Goal: Task Accomplishment & Management: Manage account settings

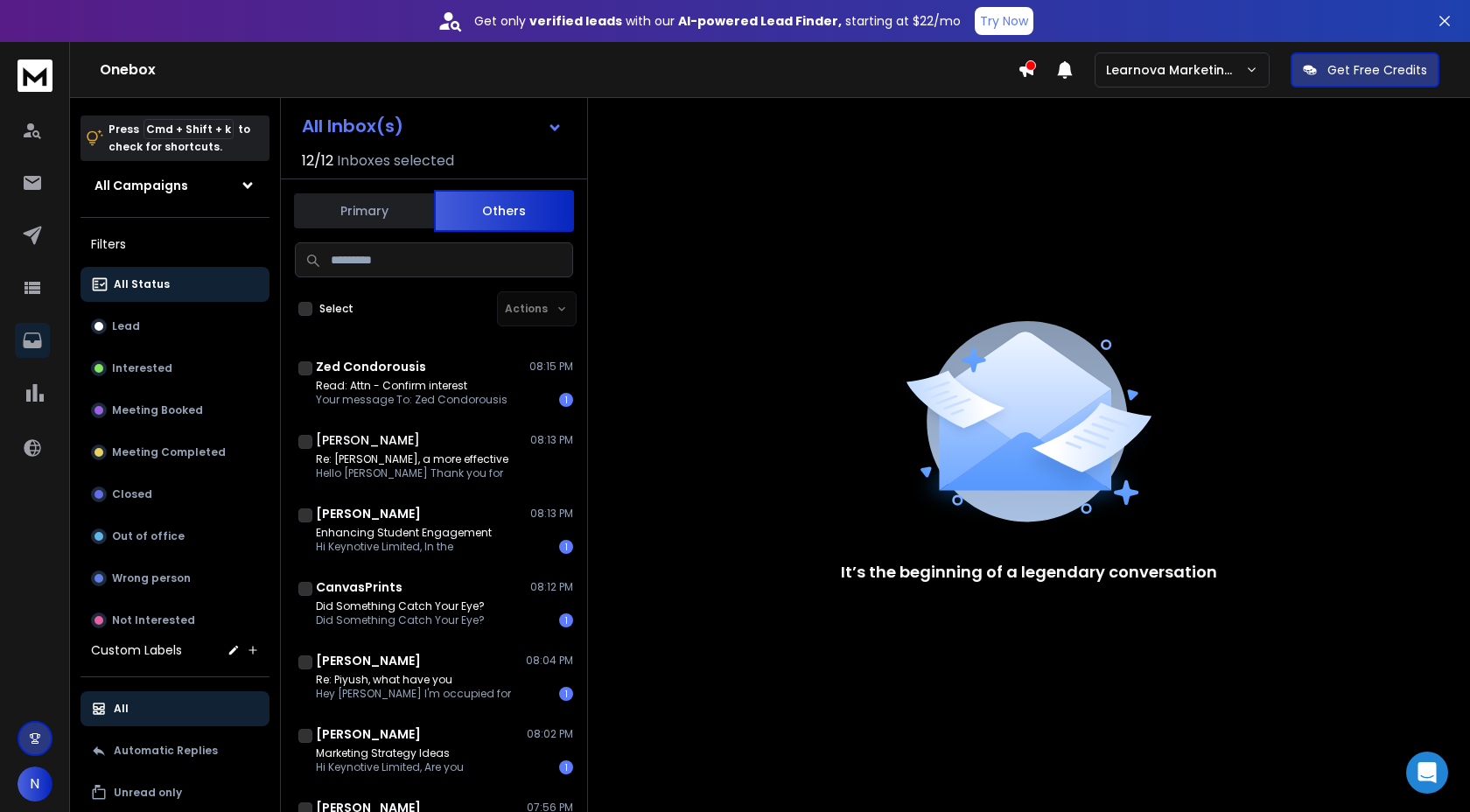
scroll to position [3276, 0]
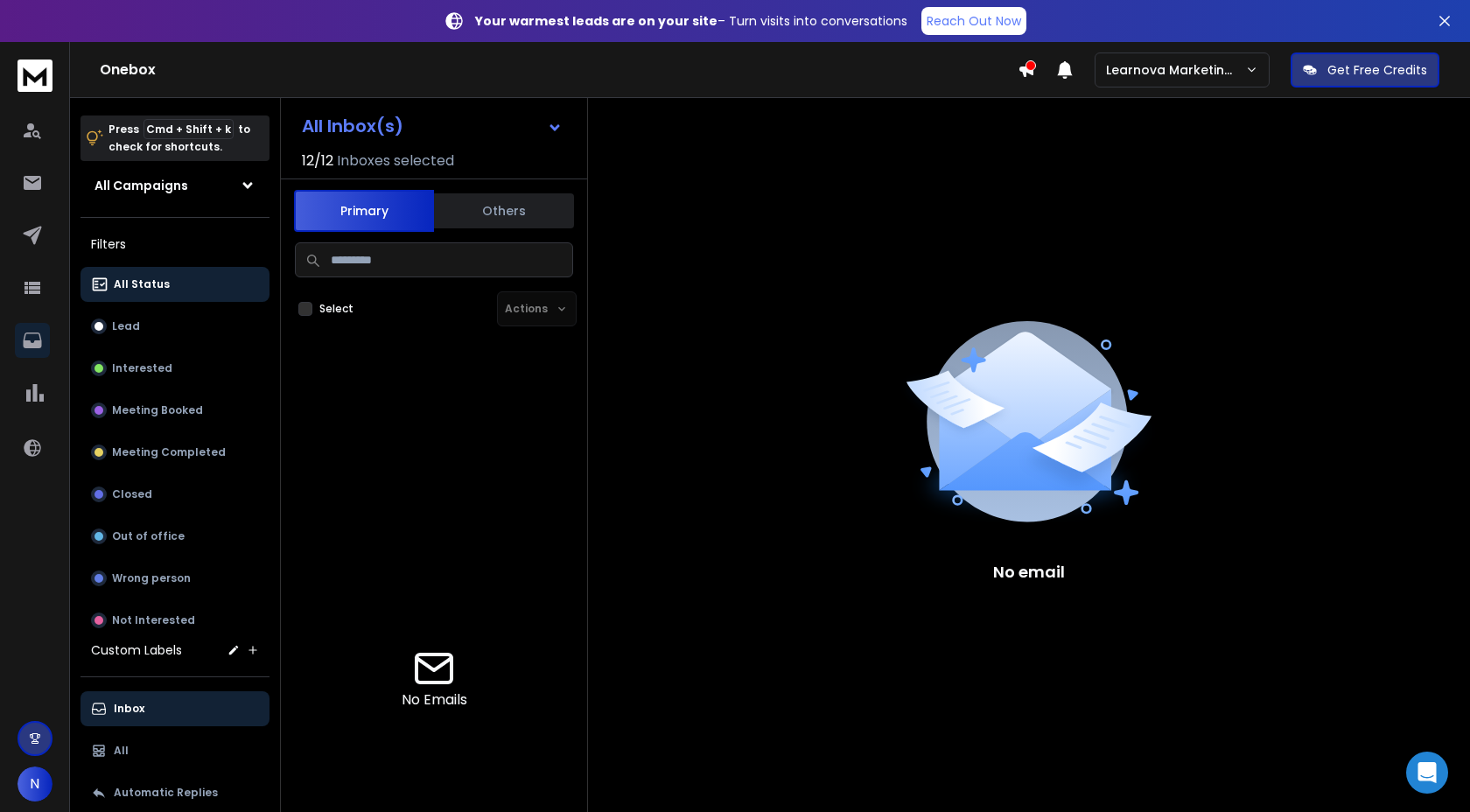
click at [492, 221] on button "Others" at bounding box center [505, 210] width 140 height 38
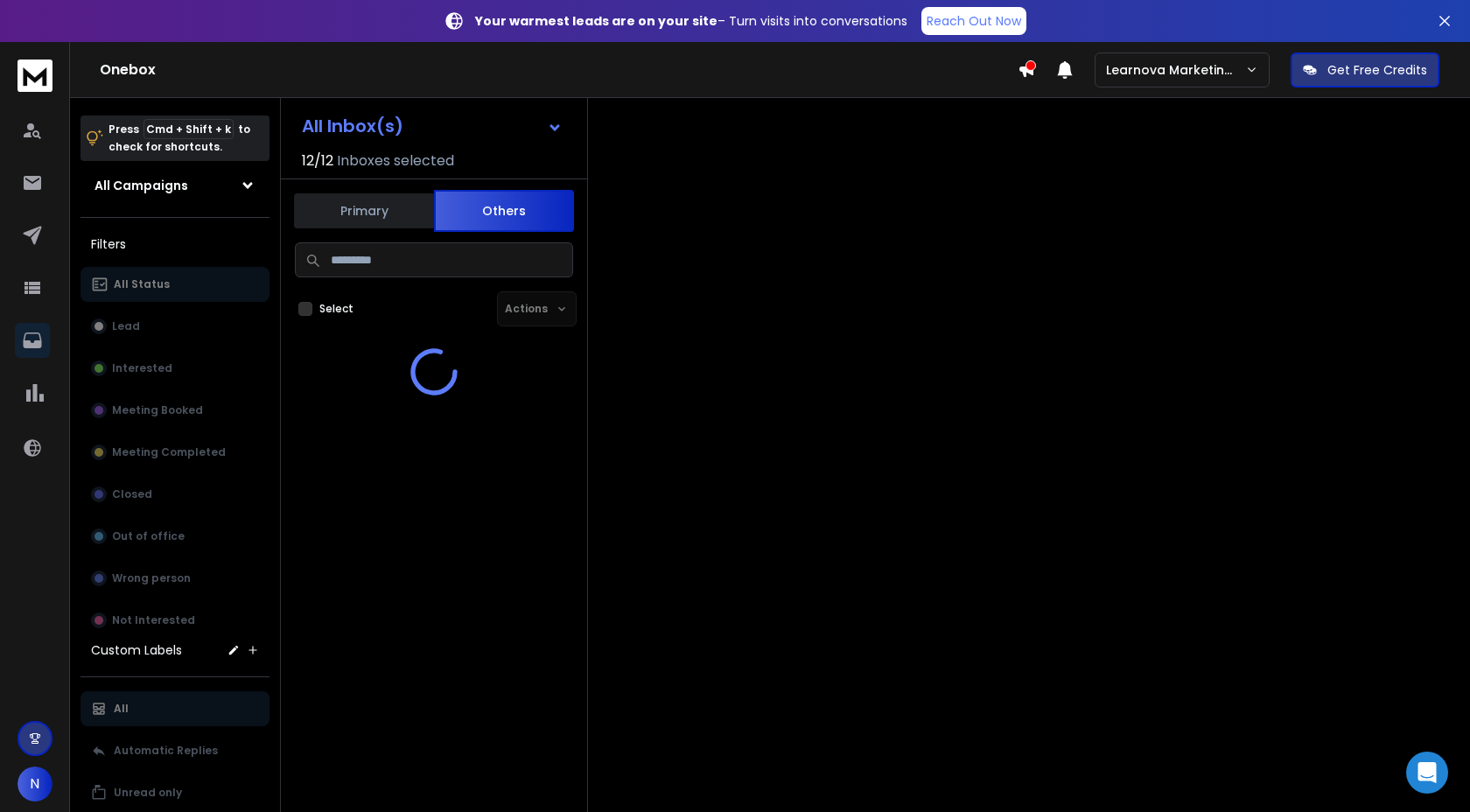
click at [363, 192] on button "Primary" at bounding box center [364, 210] width 140 height 38
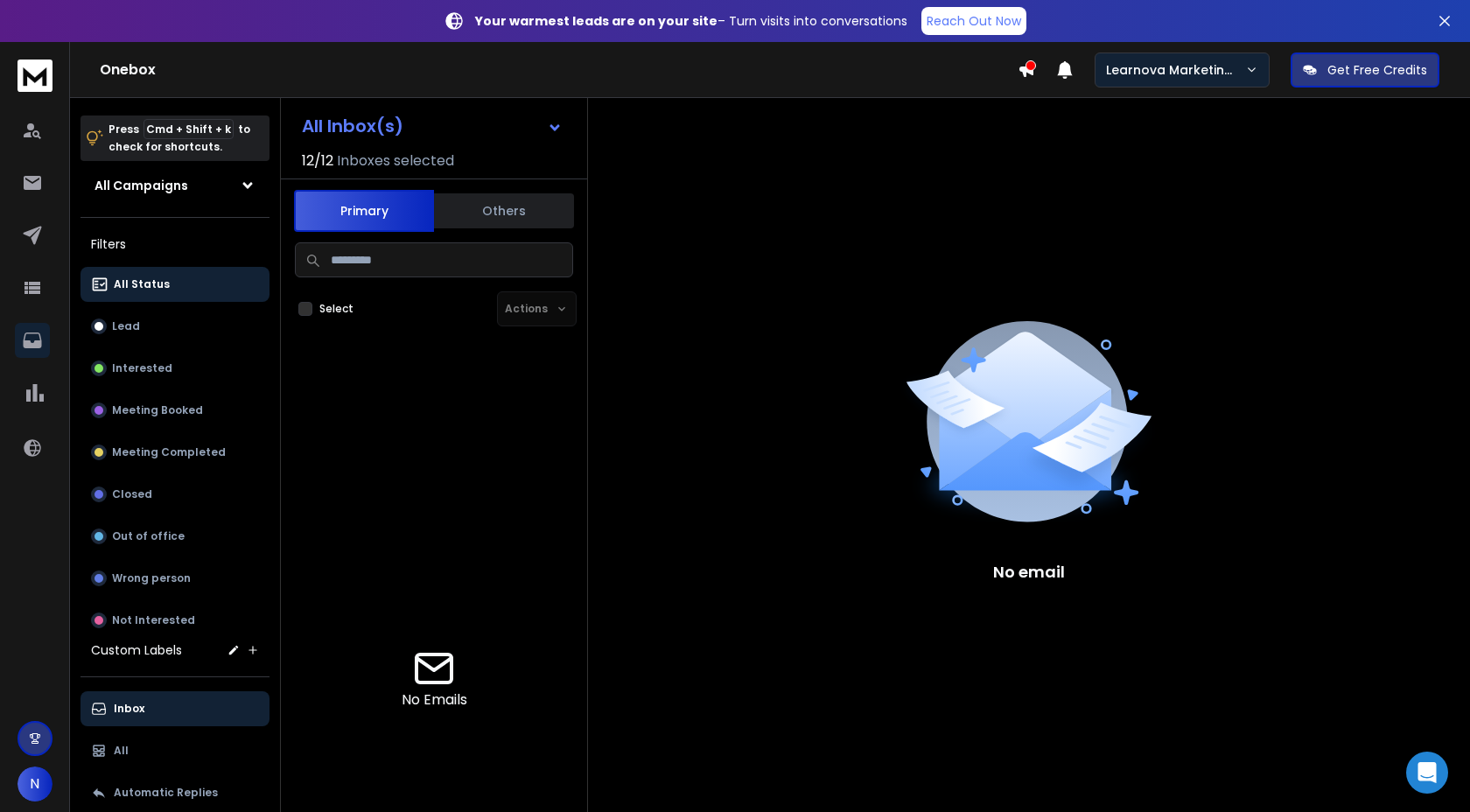
click at [1203, 66] on p "Learnova Marketing Emails" at bounding box center [1176, 69] width 139 height 17
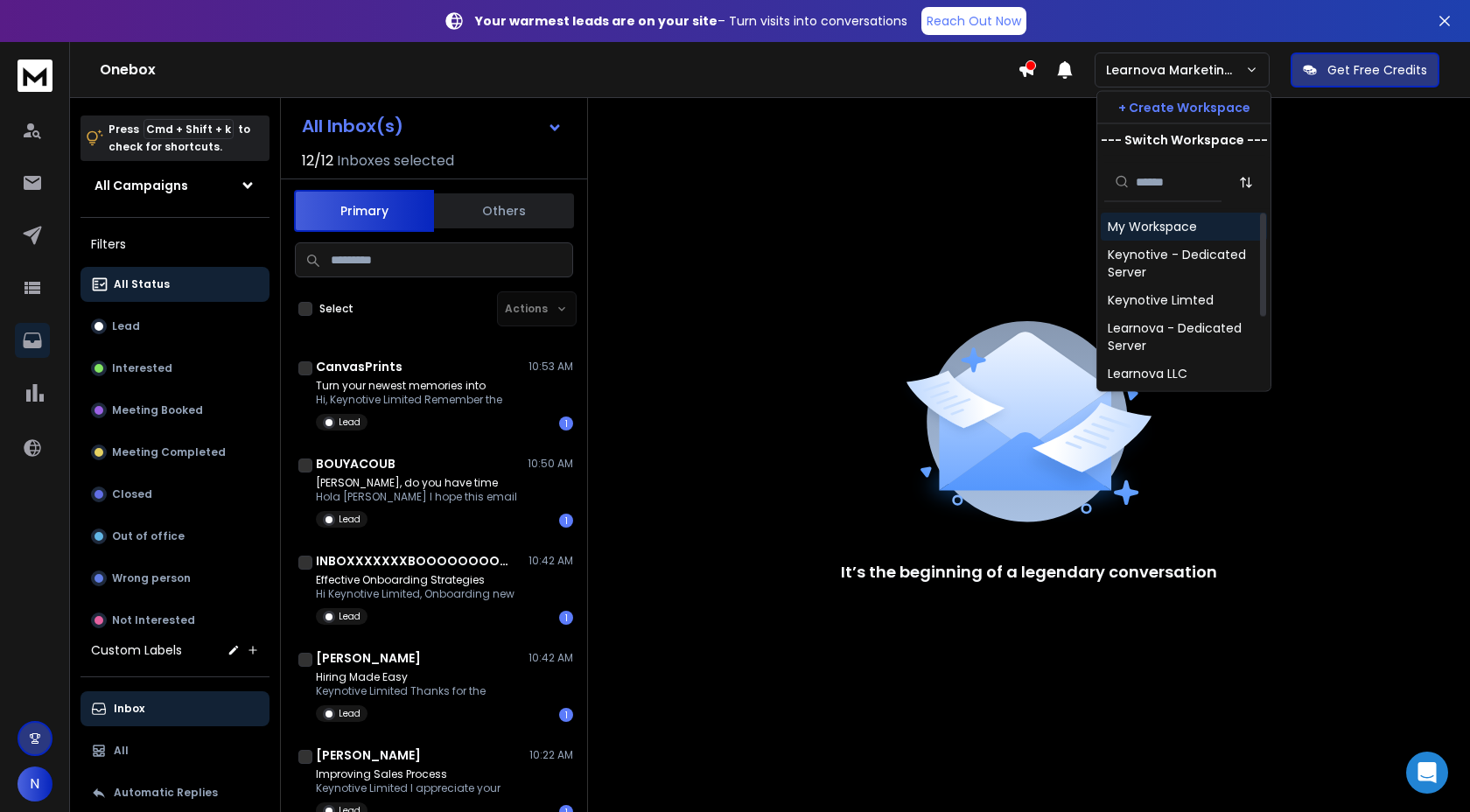
click at [1140, 222] on div "My Workspace" at bounding box center [1153, 226] width 89 height 17
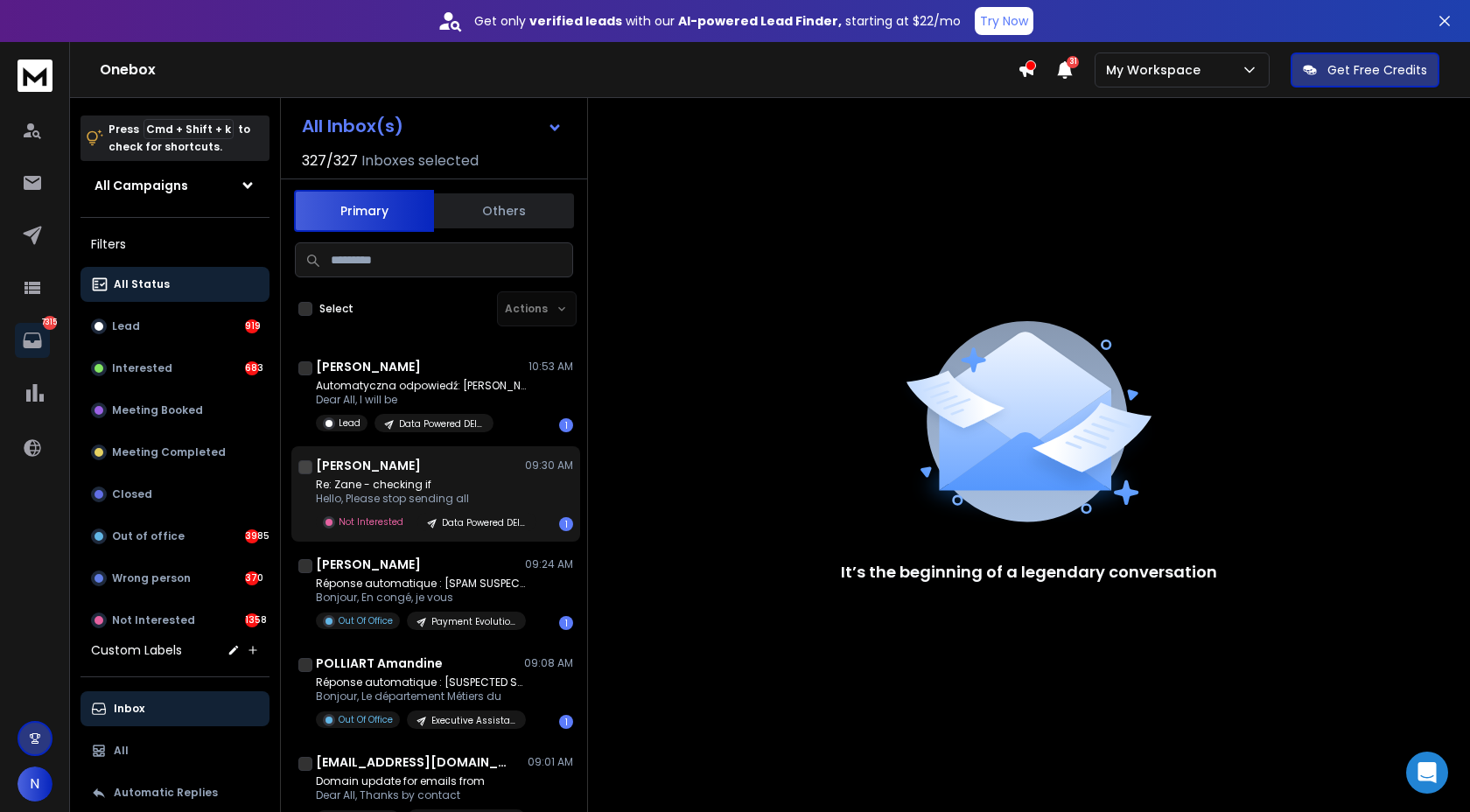
click at [437, 492] on p "Hello, Please stop sending all" at bounding box center [421, 498] width 210 height 14
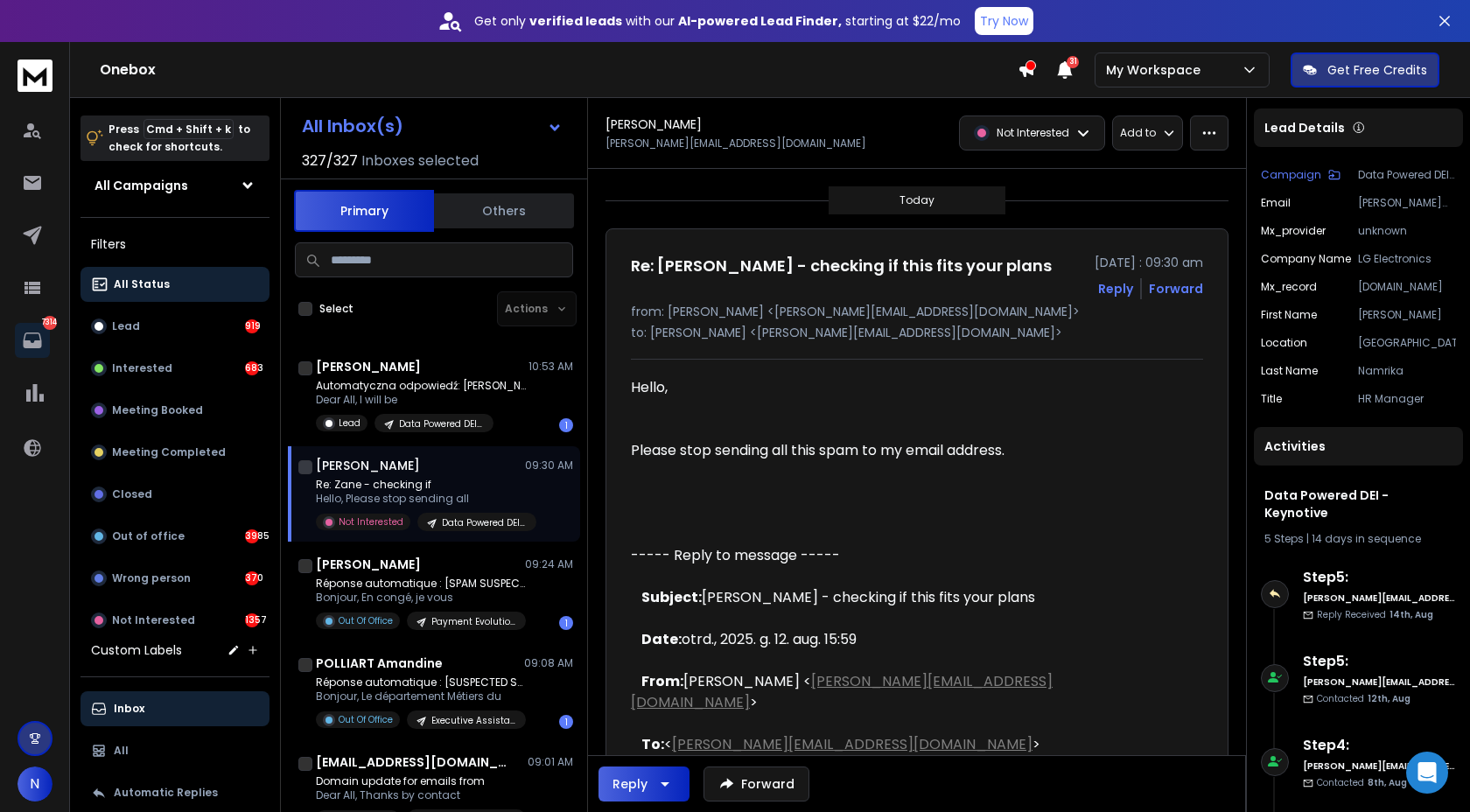
click at [1219, 127] on button "button" at bounding box center [1210, 133] width 38 height 35
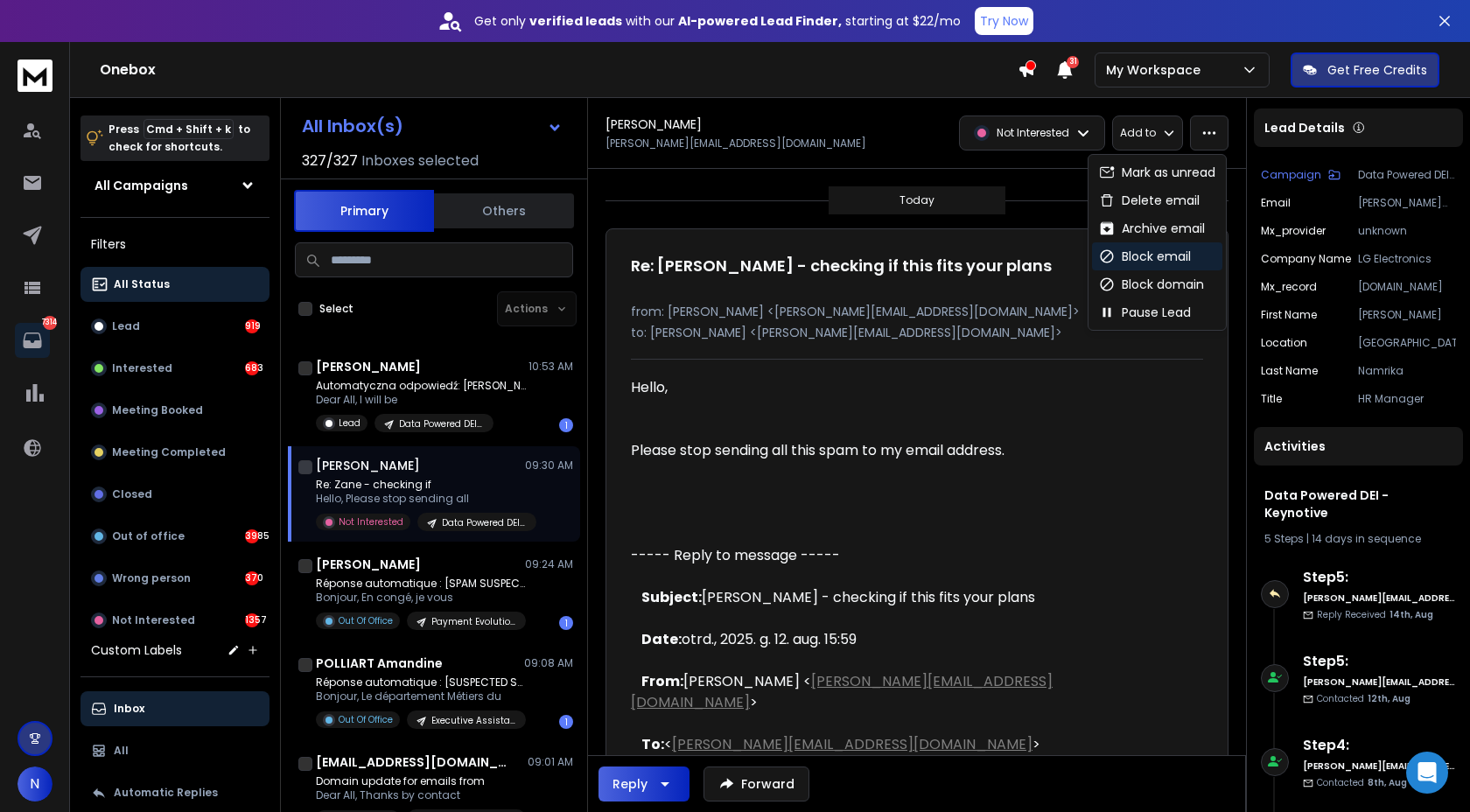
click at [1141, 255] on div "Block email" at bounding box center [1145, 256] width 92 height 17
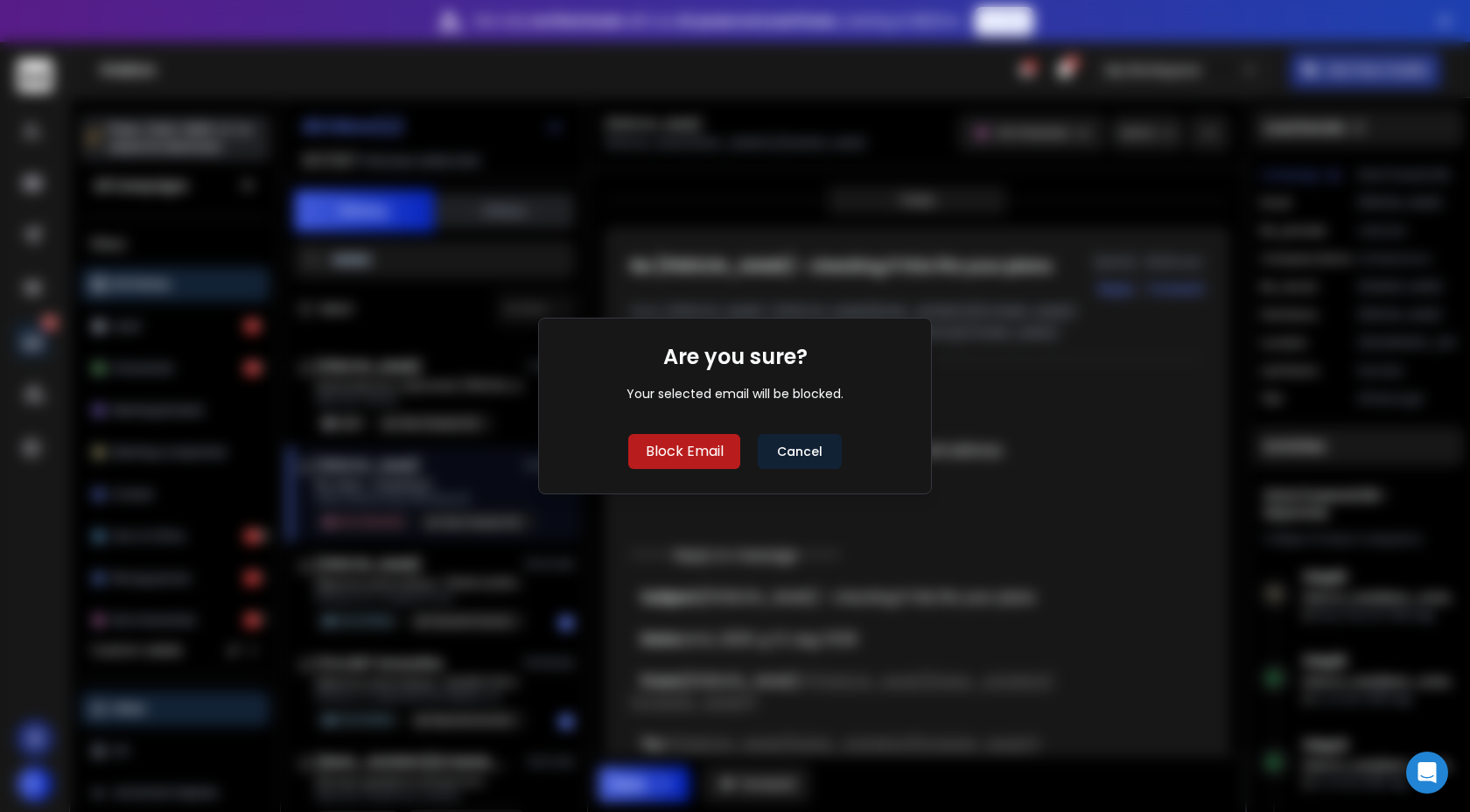
click at [707, 459] on button "Block Email" at bounding box center [684, 452] width 112 height 35
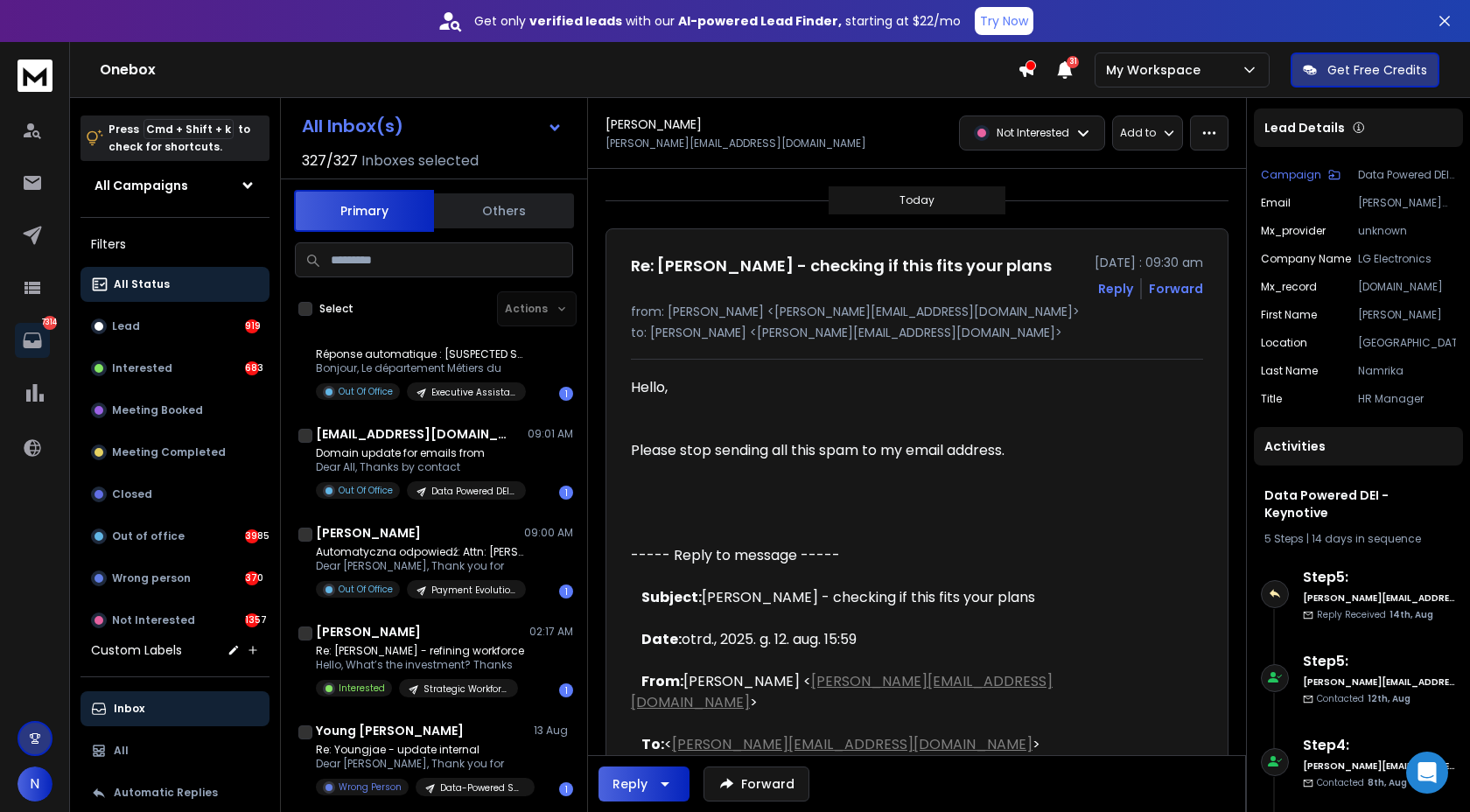
scroll to position [381, 0]
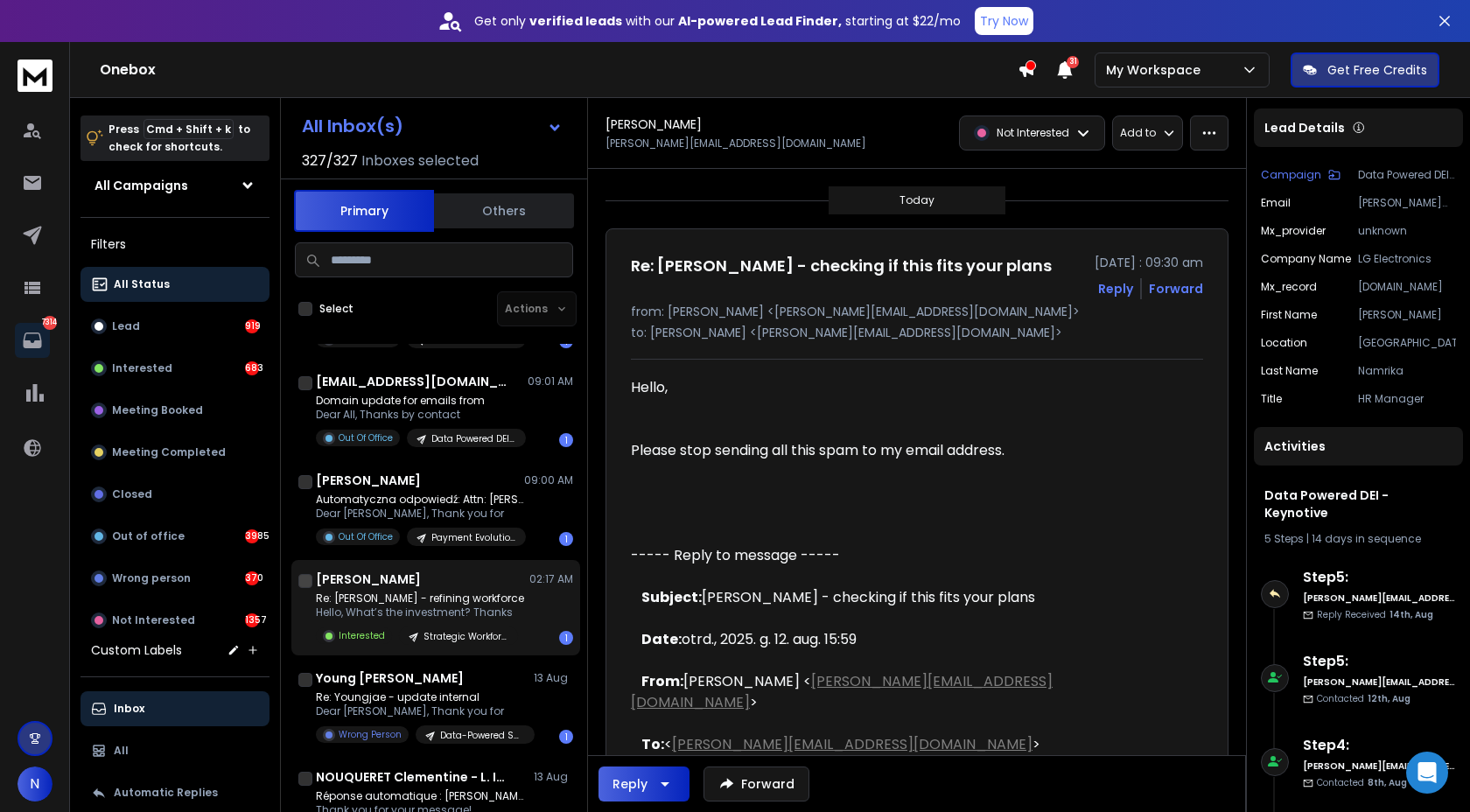
click at [447, 601] on p "Re: Sumeet - refining workforce" at bounding box center [420, 598] width 209 height 14
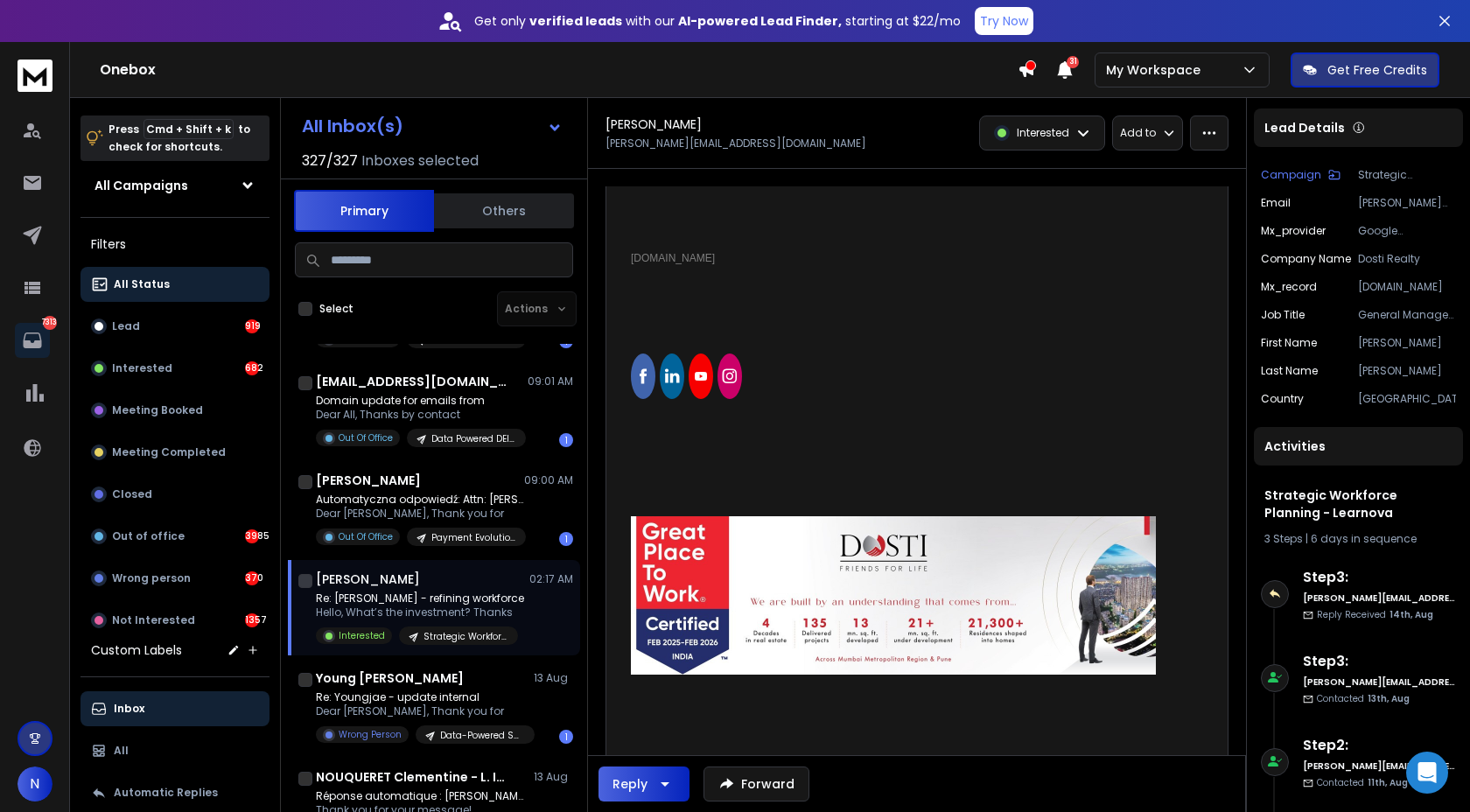
scroll to position [662, 0]
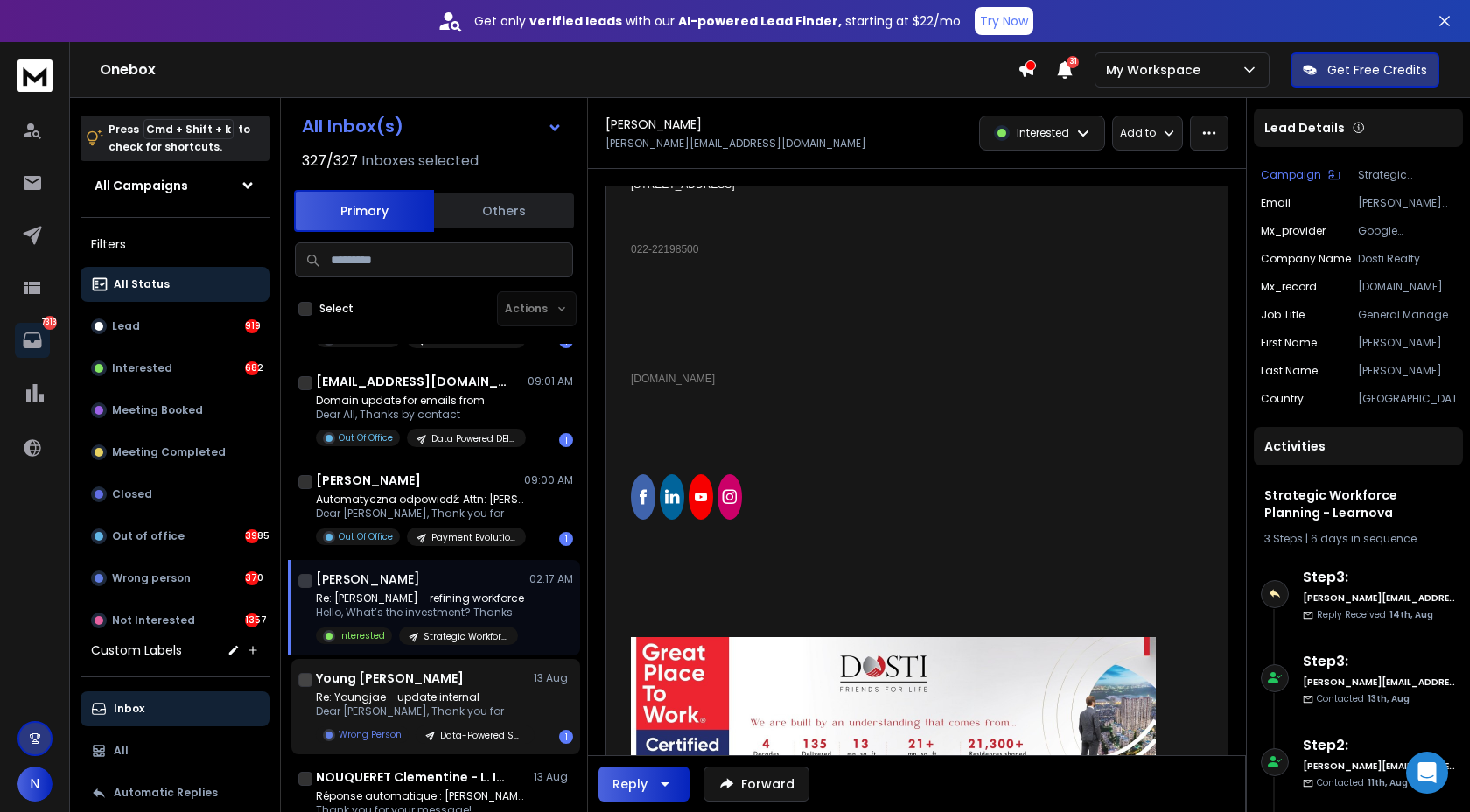
click at [550, 703] on div "Re: Youngjae - update internal Dear Max, Thank you for Wrong Person Data-Powere…" at bounding box center [444, 716] width 258 height 54
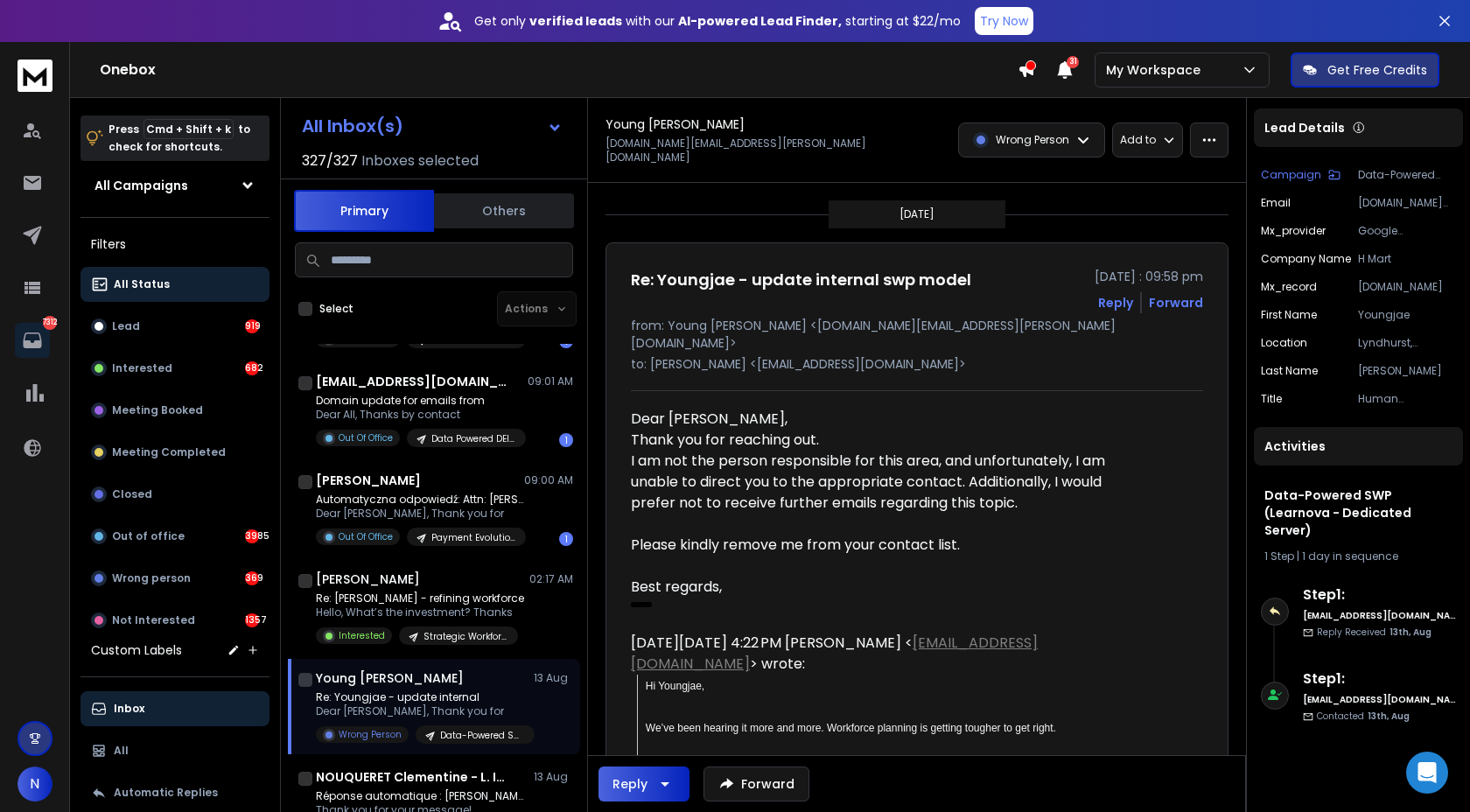
click at [1214, 141] on button "button" at bounding box center [1210, 140] width 38 height 35
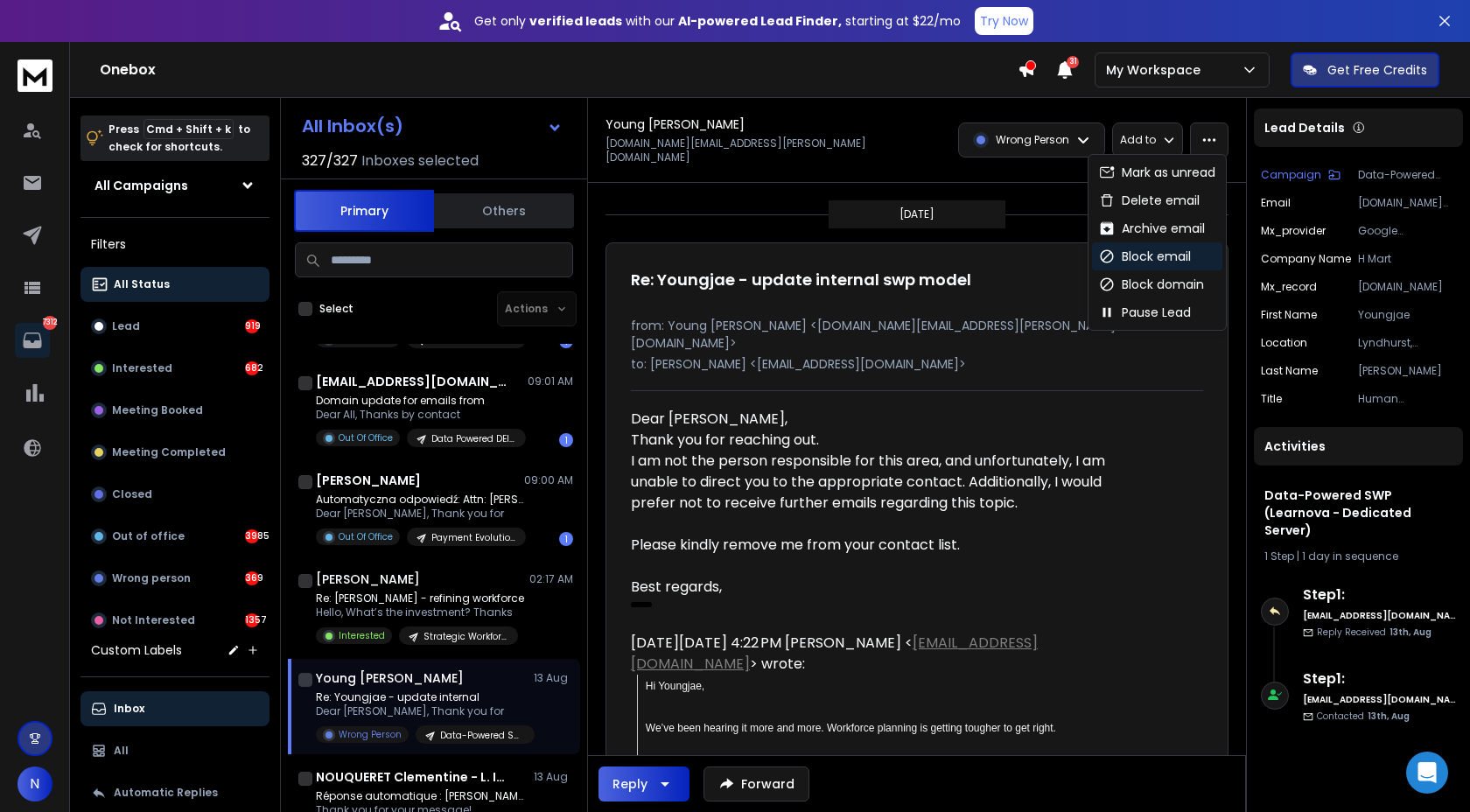
click at [1164, 249] on div "Block email" at bounding box center [1145, 256] width 92 height 17
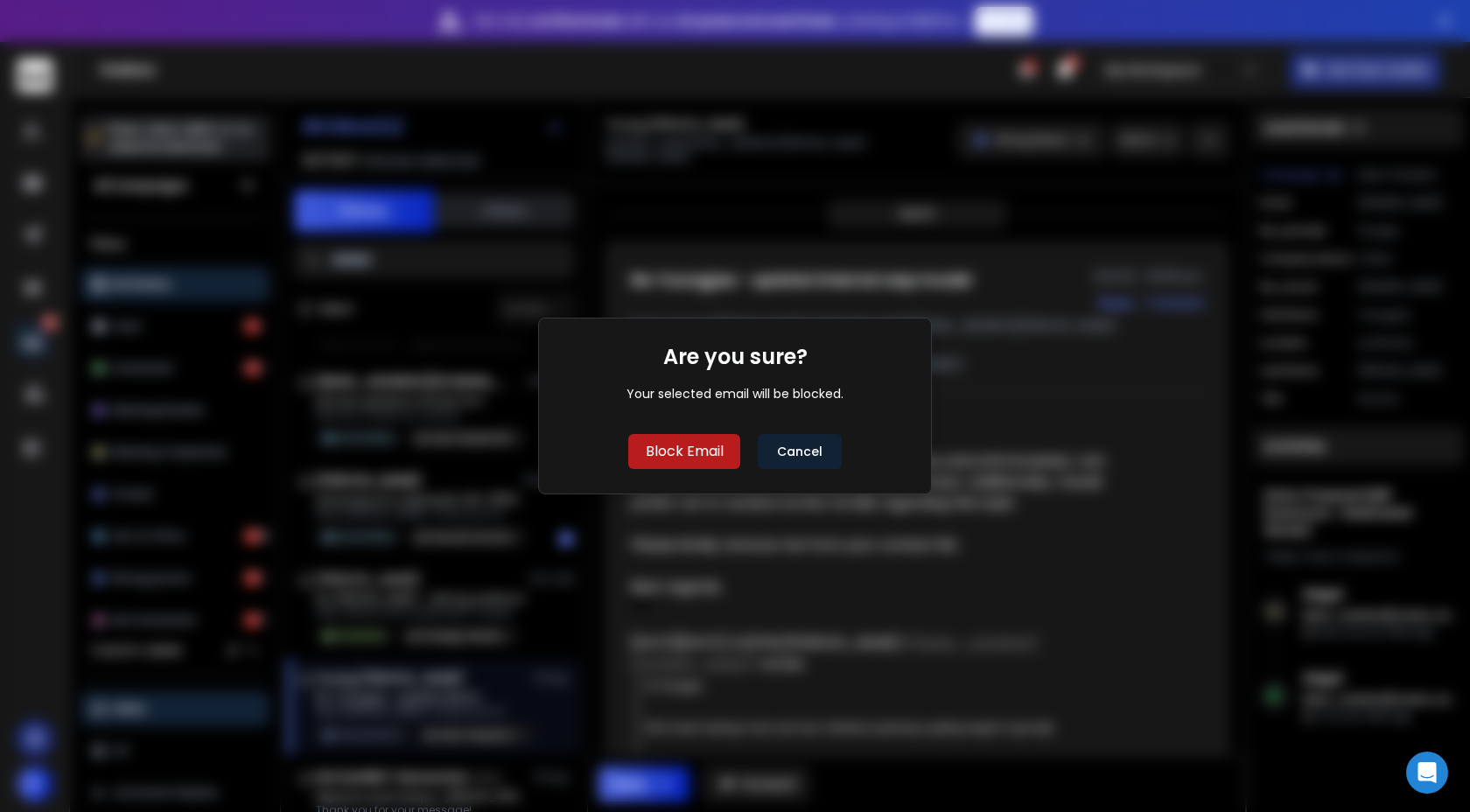
click at [704, 444] on button "Block Email" at bounding box center [684, 452] width 112 height 35
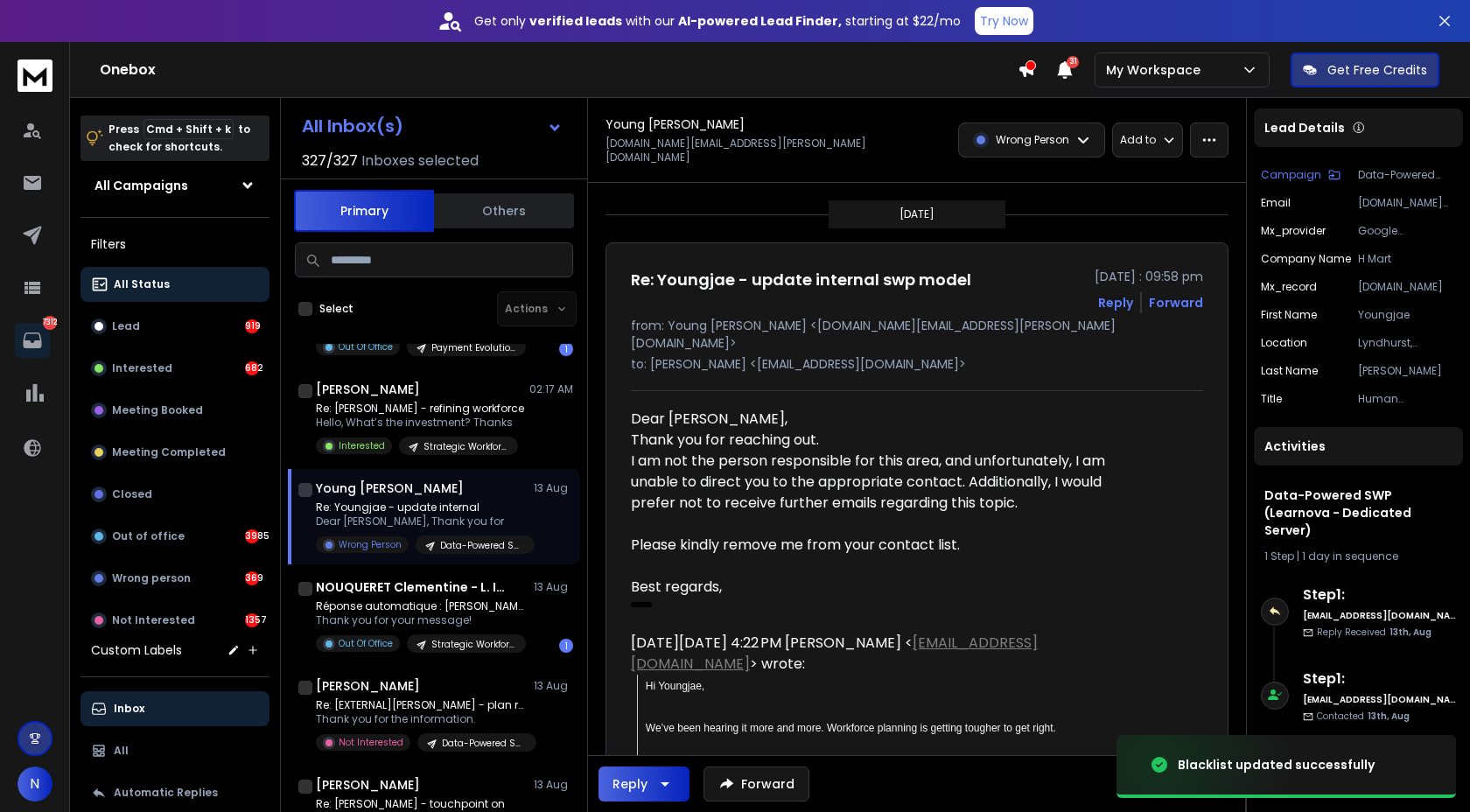
scroll to position [573, 0]
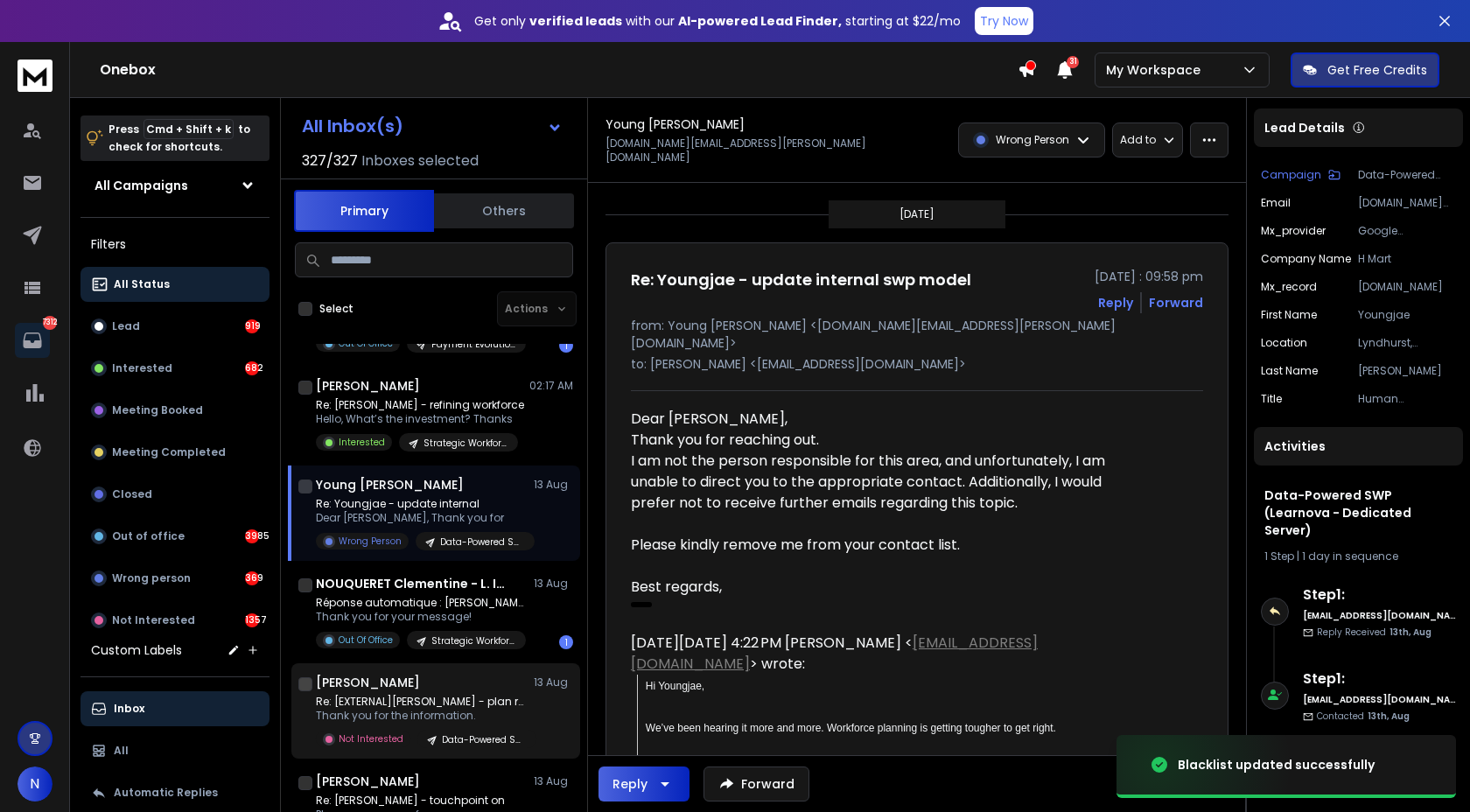
click at [427, 720] on p "Thank you for the information." at bounding box center [421, 715] width 210 height 14
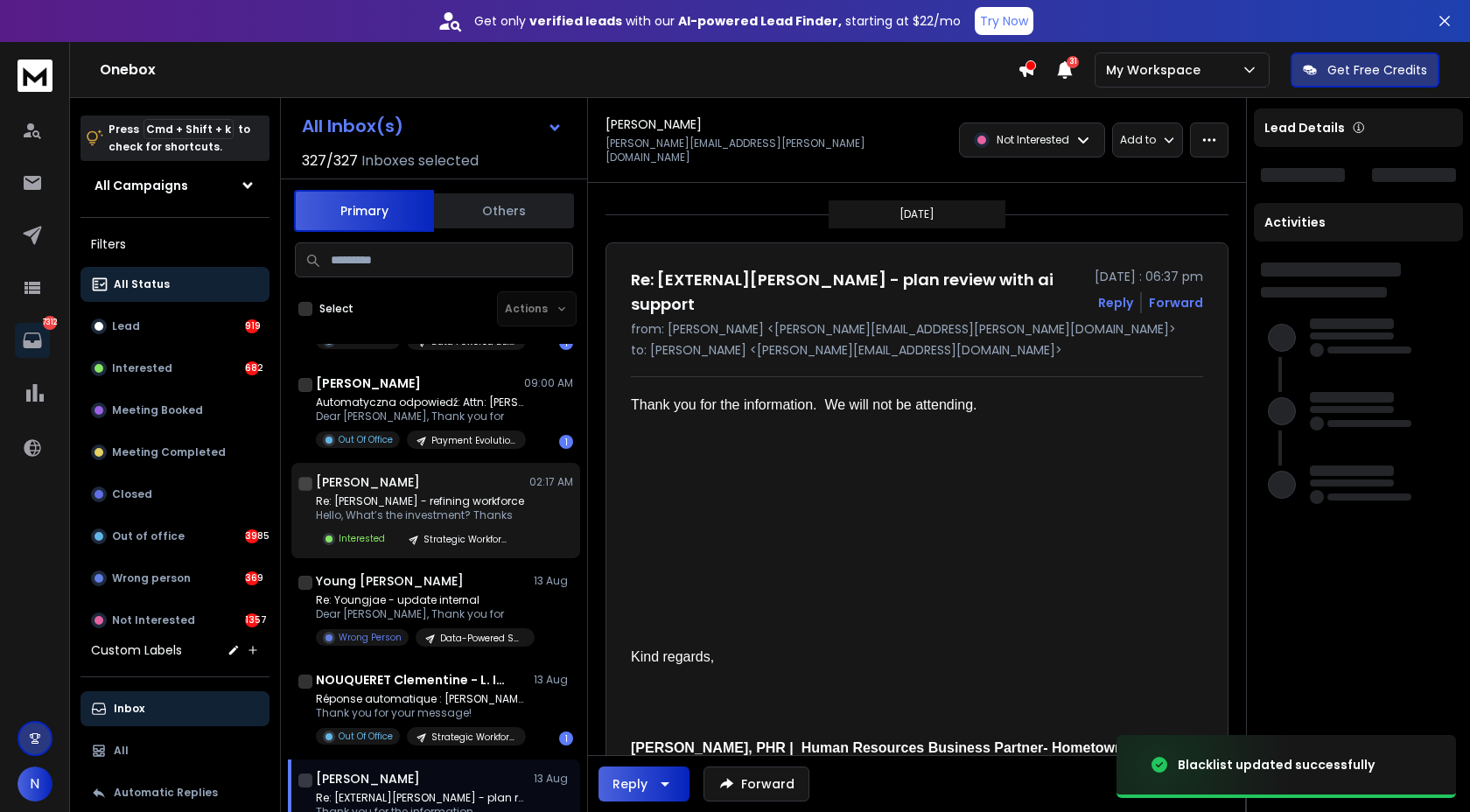
scroll to position [462, 0]
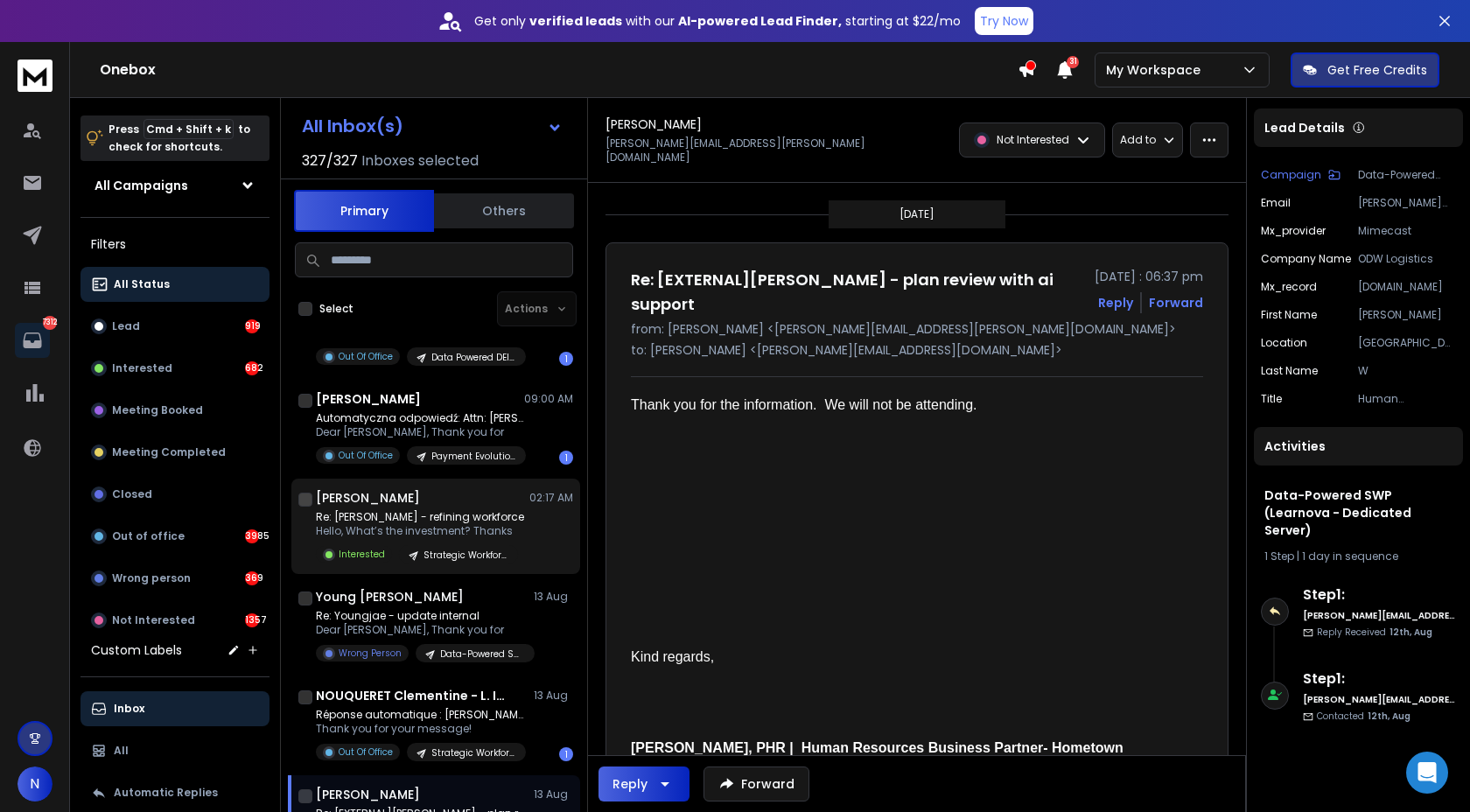
click at [462, 485] on div "Sumeet Gupta 02:17 AM Re: Sumeet - refining workforce Hello, What’s the investm…" at bounding box center [435, 526] width 289 height 96
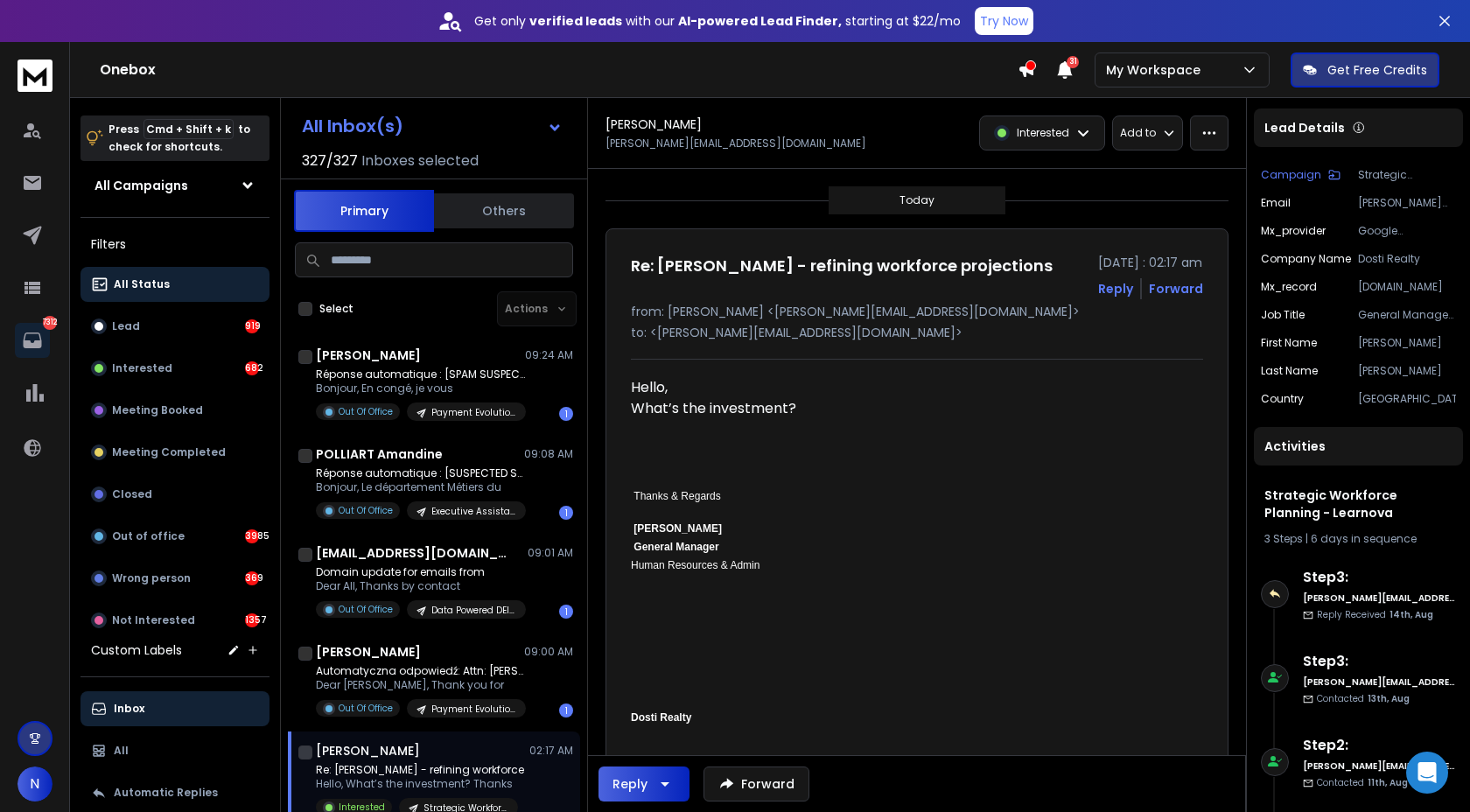
scroll to position [0, 0]
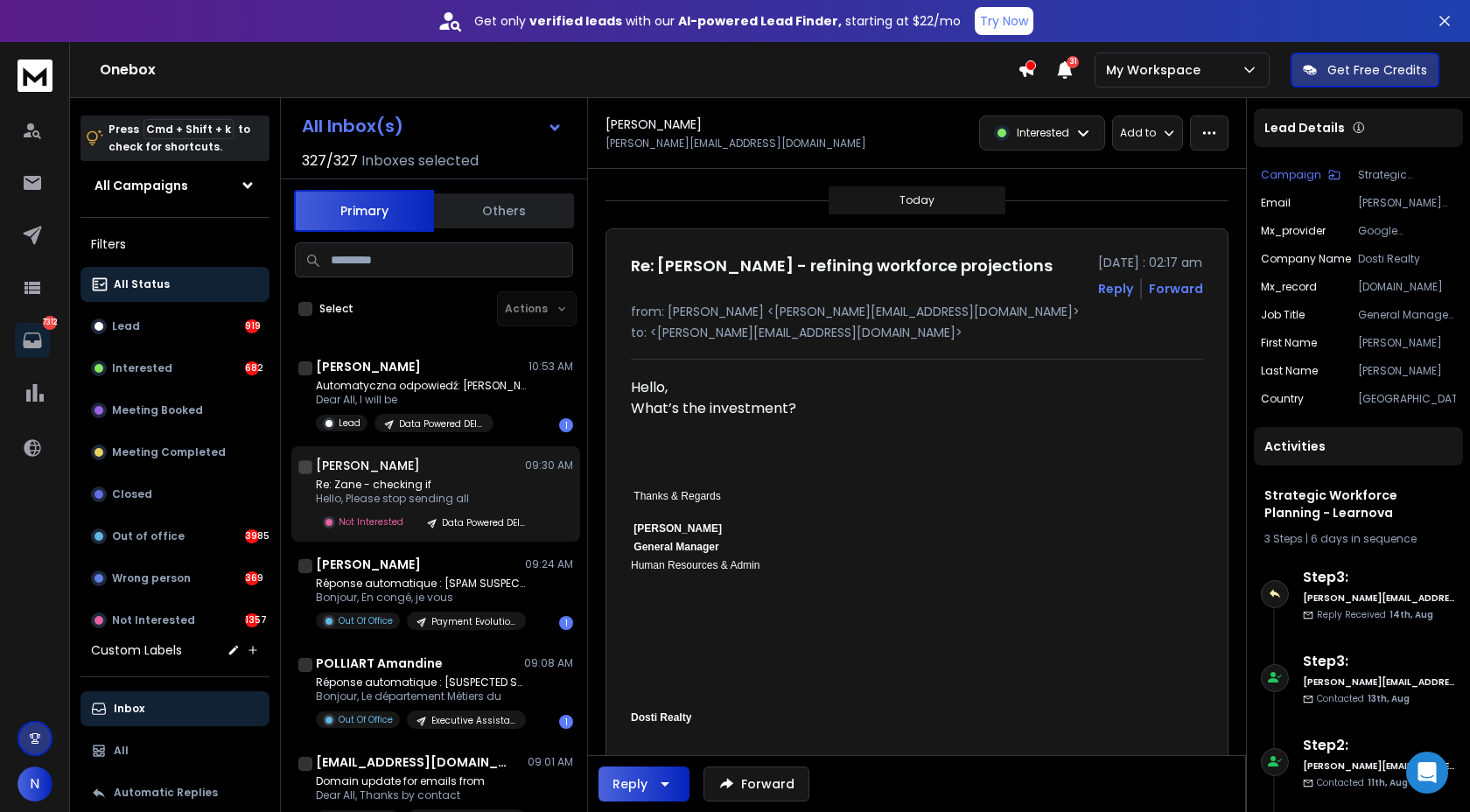
click at [455, 492] on p "Hello, Please stop sending all" at bounding box center [421, 498] width 210 height 14
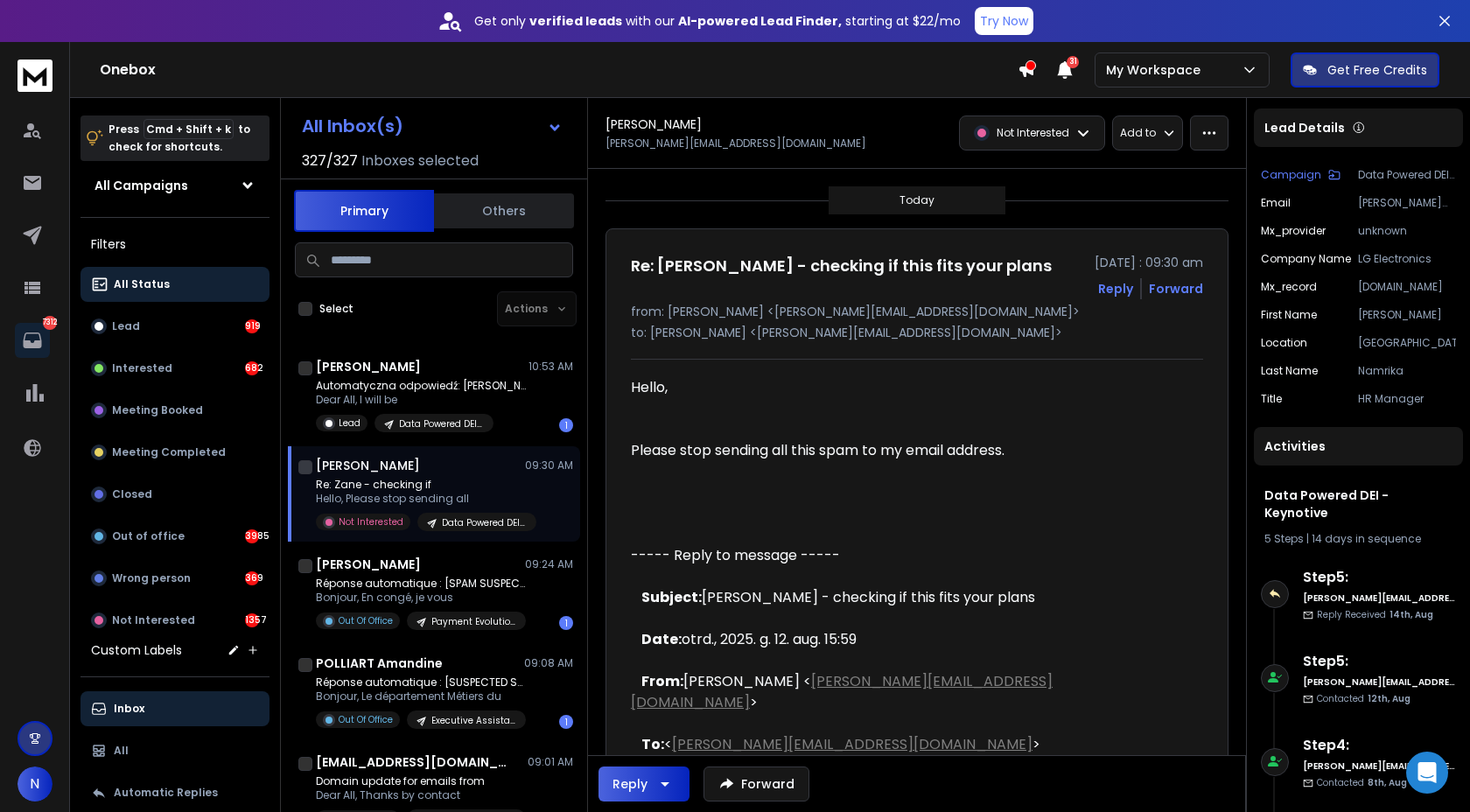
click at [501, 344] on div "Barbara Michalak 10:53 AM Automatyczna odpowiedź: Barbara - something Dear All,…" at bounding box center [434, 645] width 306 height 601
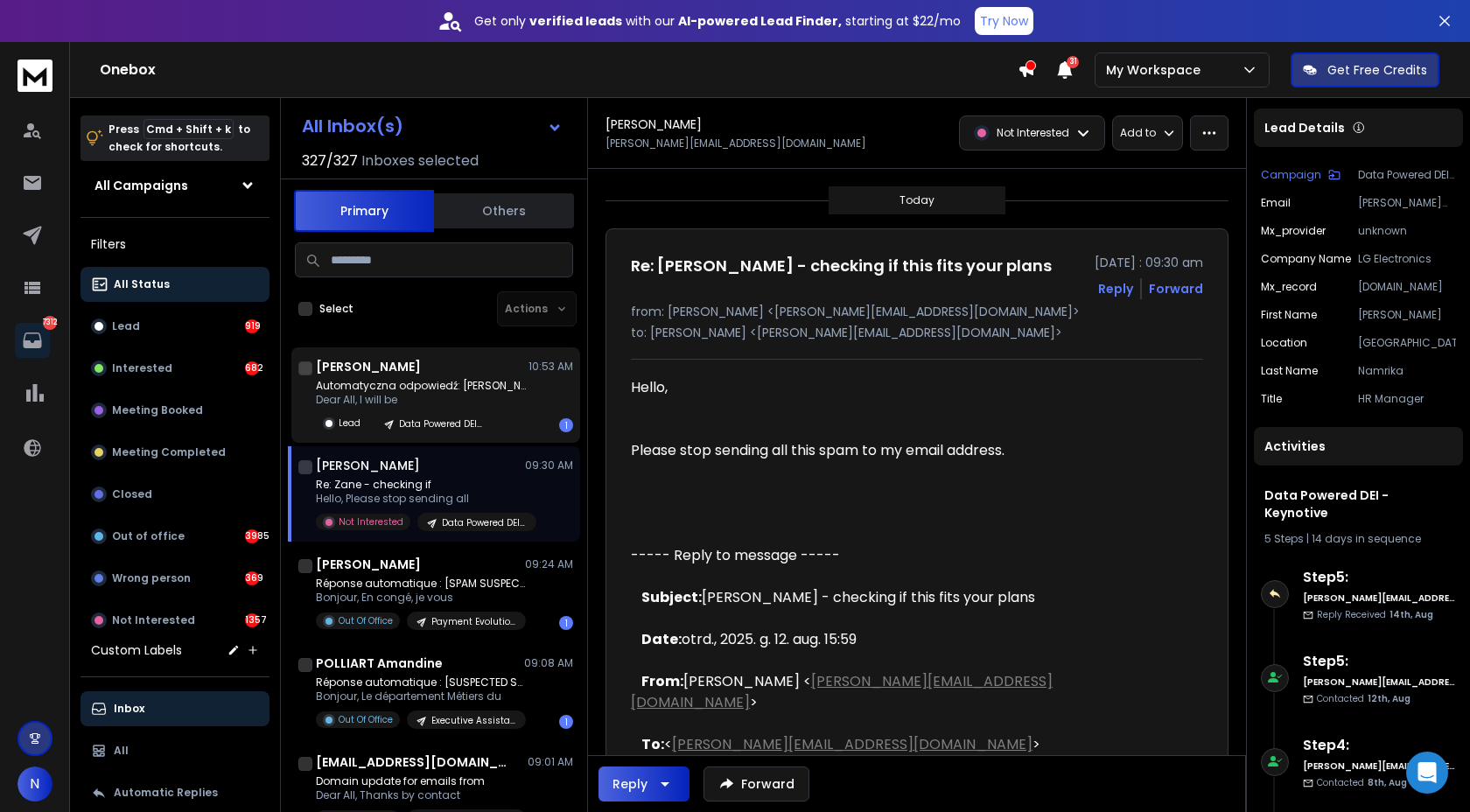
click at [508, 377] on div "Barbara Michalak 10:53 AM Automatyczna odpowiedź: Barbara - something Dear All,…" at bounding box center [444, 395] width 258 height 75
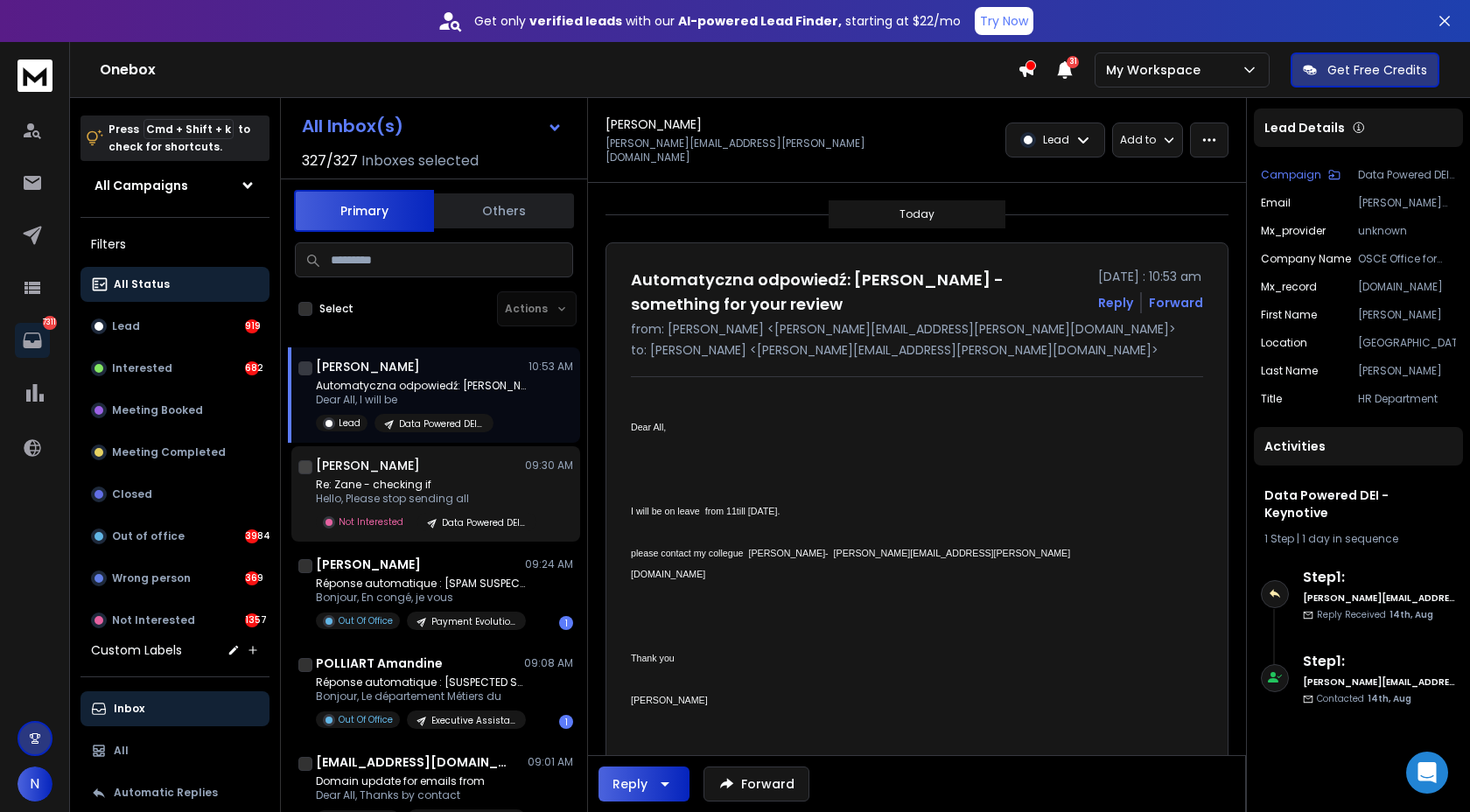
click at [459, 472] on div "Zane Namrika 09:30 AM" at bounding box center [444, 465] width 258 height 17
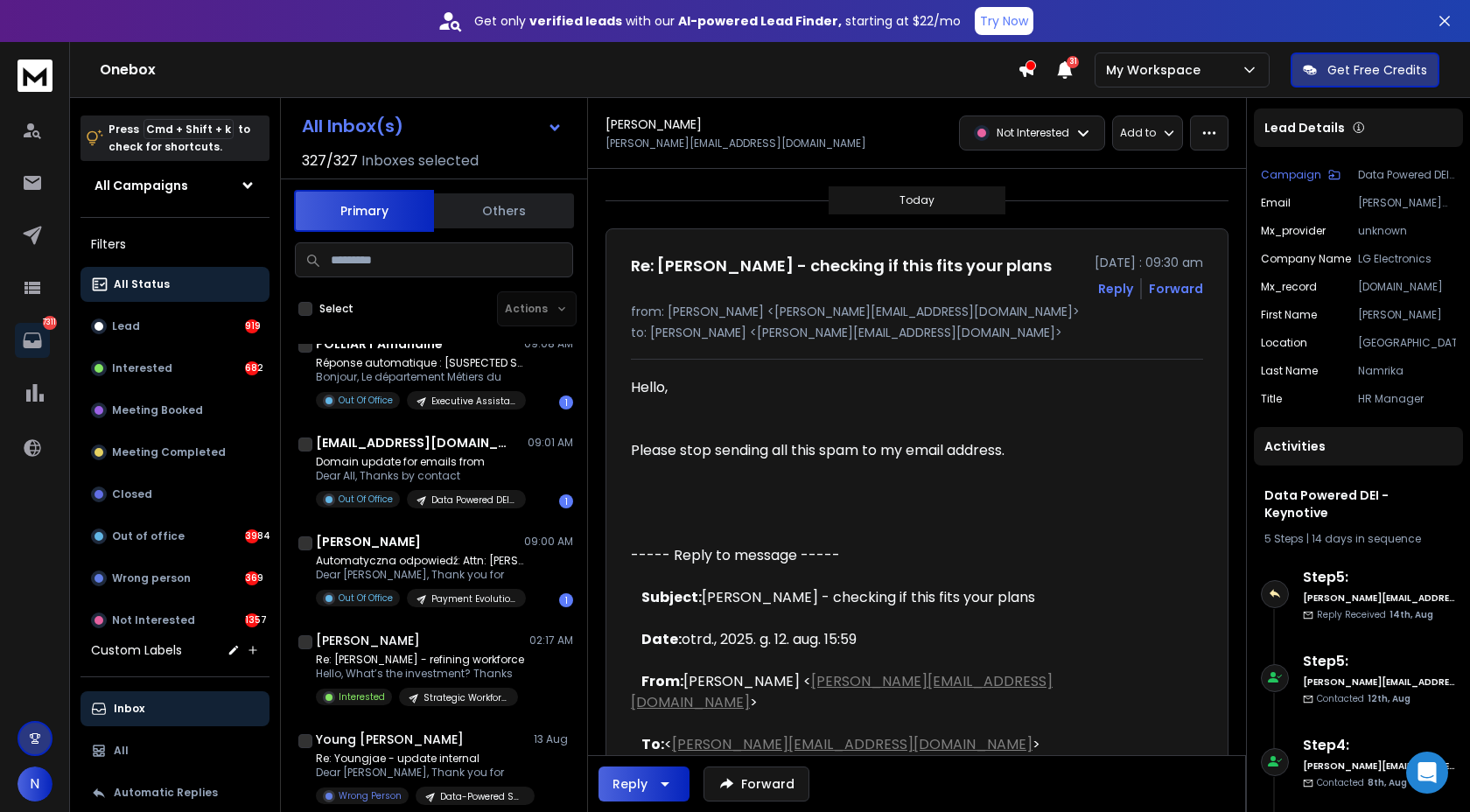
scroll to position [340, 0]
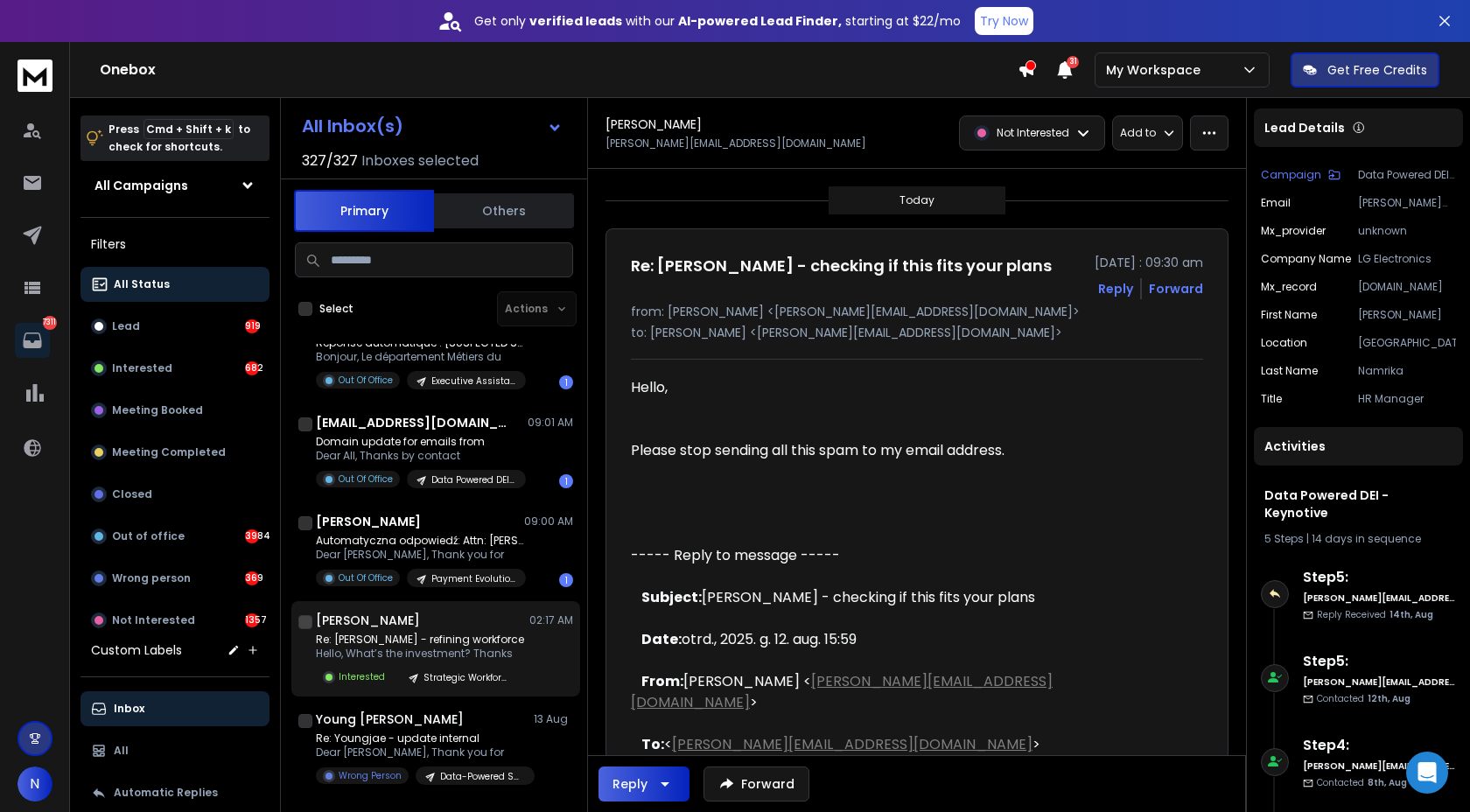
click at [385, 637] on p "Re: Sumeet - refining workforce" at bounding box center [420, 639] width 209 height 14
